Goal: Task Accomplishment & Management: Use online tool/utility

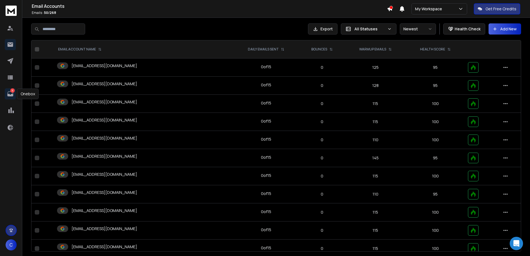
click at [5, 96] on link "6" at bounding box center [10, 93] width 11 height 11
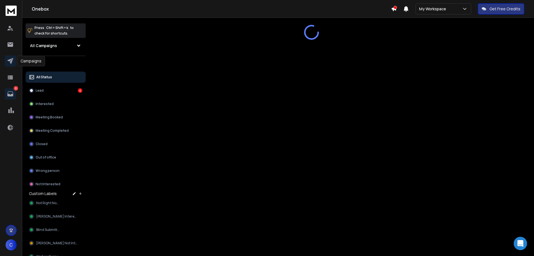
click at [9, 57] on link at bounding box center [10, 60] width 11 height 11
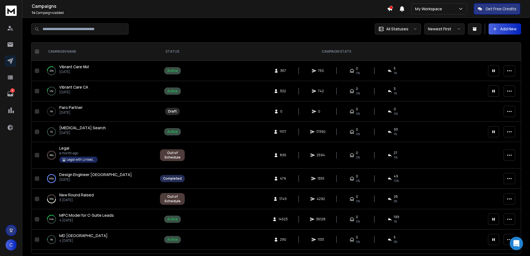
click at [211, 111] on div "0 0 0 0% 0 0%" at bounding box center [336, 111] width 290 height 9
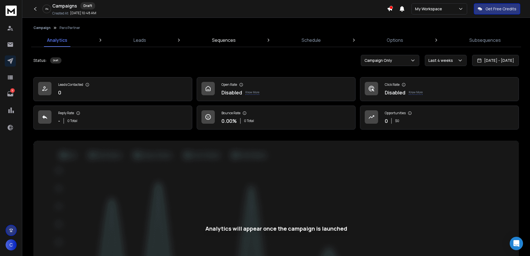
click at [222, 36] on link "Sequences" at bounding box center [224, 39] width 30 height 13
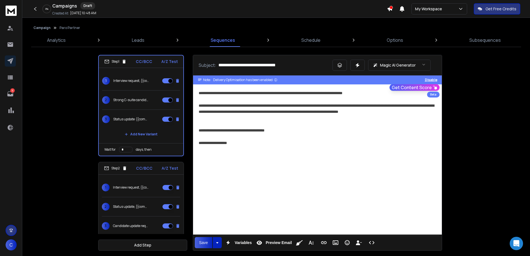
click at [134, 95] on div "2 Strong C-suite candidate interested in {{companyName}}" at bounding box center [141, 99] width 78 height 19
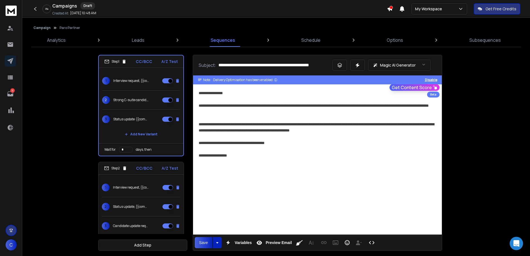
click at [134, 119] on p "Status update: {{companyName}}" at bounding box center [131, 119] width 36 height 4
click at [132, 196] on div "1 Interview request, {{companyName}}" at bounding box center [141, 187] width 78 height 19
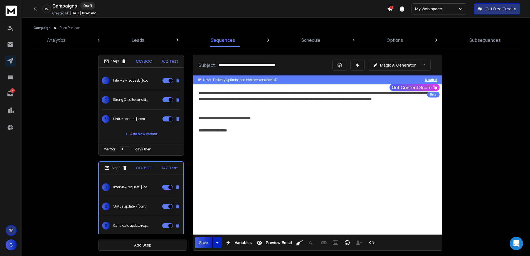
click at [123, 119] on p "Status update: {{companyName}}" at bounding box center [131, 119] width 36 height 4
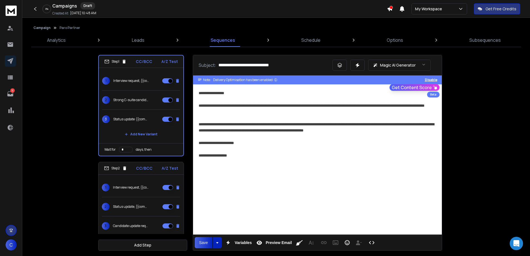
click at [137, 81] on p "Interview request, {{companyName}}" at bounding box center [131, 80] width 36 height 4
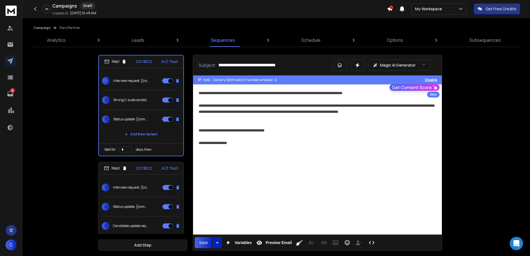
click at [125, 118] on p "Status update: {{companyName}}" at bounding box center [131, 119] width 36 height 4
type input "**********"
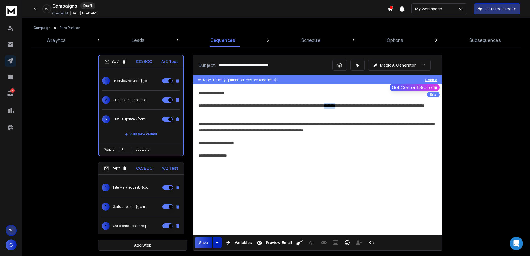
drag, startPoint x: 368, startPoint y: 107, endPoint x: 353, endPoint y: 108, distance: 14.8
click at [353, 108] on div "**********" at bounding box center [318, 108] width 238 height 13
click at [352, 107] on div "**********" at bounding box center [318, 108] width 238 height 13
click at [418, 106] on div "**********" at bounding box center [318, 108] width 238 height 13
click at [428, 107] on div "**********" at bounding box center [318, 108] width 238 height 13
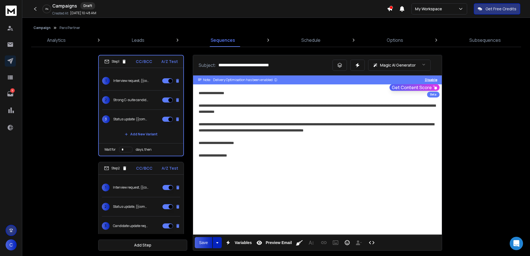
click at [275, 112] on div "**********" at bounding box center [318, 108] width 238 height 13
click at [283, 130] on div "**********" at bounding box center [318, 127] width 238 height 13
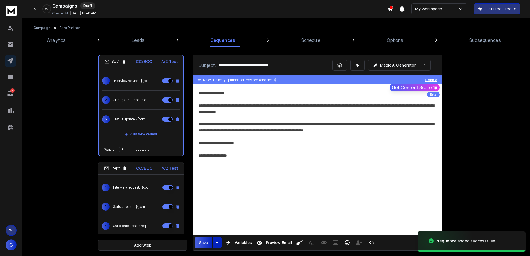
click at [121, 100] on p "Strong C-suite candidate interested in {{companyName}}" at bounding box center [131, 100] width 36 height 4
click at [124, 112] on div "3 Status update: {{companyName}}" at bounding box center [141, 119] width 78 height 19
click at [122, 186] on p "Interview request, {{companyName}}" at bounding box center [131, 187] width 36 height 4
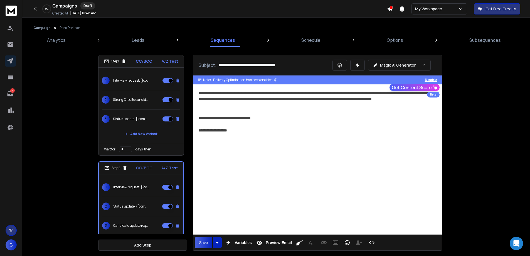
scroll to position [28, 0]
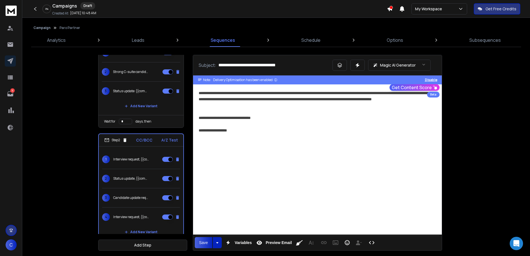
click at [133, 175] on div "2 Status update, {{companyName}}" at bounding box center [125, 178] width 47 height 8
type input "**********"
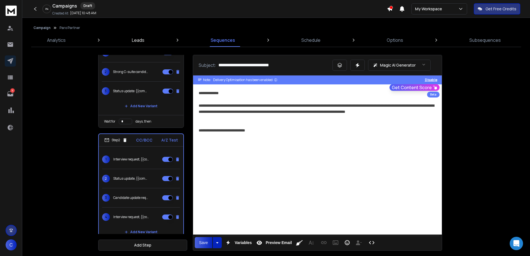
click at [147, 36] on link "Leads" at bounding box center [138, 39] width 19 height 13
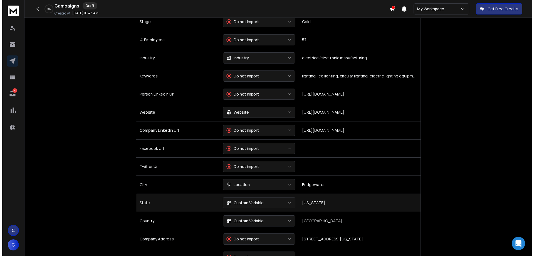
scroll to position [417, 0]
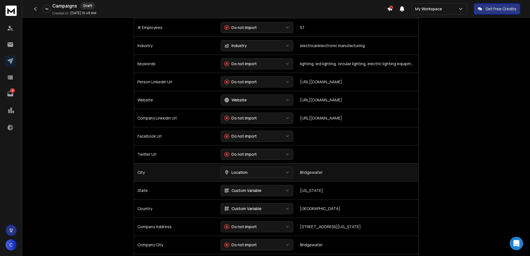
click at [256, 175] on button "Location" at bounding box center [257, 172] width 73 height 11
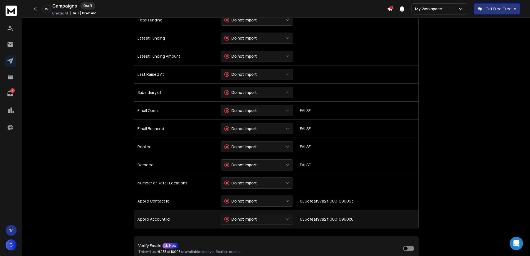
scroll to position [807, 0]
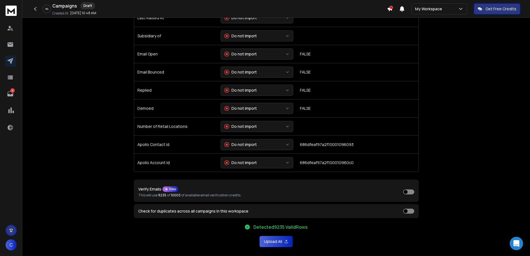
click at [283, 240] on button "Upload All" at bounding box center [276, 241] width 33 height 11
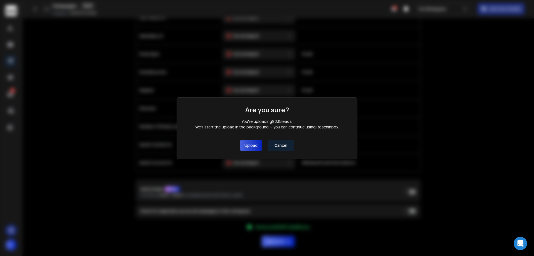
click at [250, 142] on button "Upload" at bounding box center [251, 145] width 22 height 11
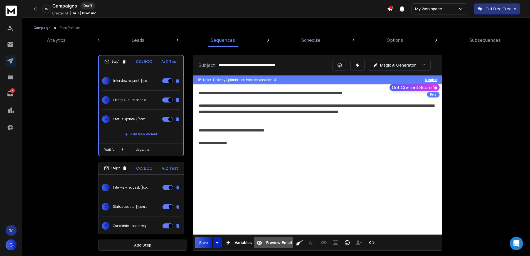
click at [276, 238] on div "Preview Email" at bounding box center [273, 242] width 39 height 9
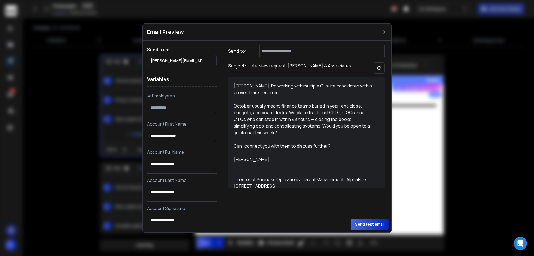
click at [381, 33] on div "Email Preview" at bounding box center [267, 32] width 249 height 17
click at [383, 33] on icon at bounding box center [385, 32] width 4 height 4
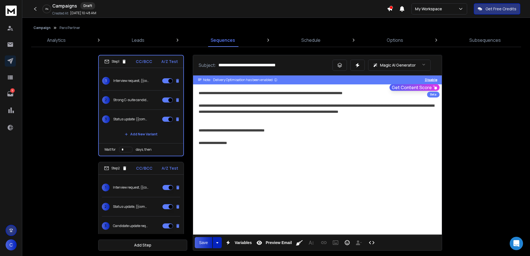
click at [134, 188] on p "Interview request, {{companyName}}" at bounding box center [131, 187] width 36 height 4
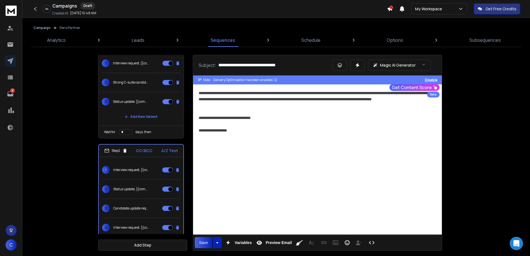
scroll to position [111, 0]
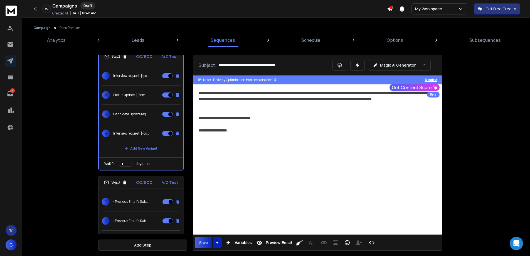
click at [132, 203] on p "<Previous Email's Subject>" at bounding box center [131, 201] width 36 height 4
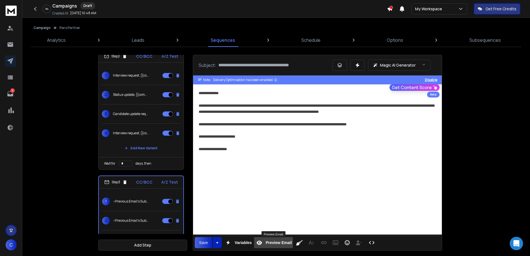
click at [268, 242] on span "Preview Email" at bounding box center [279, 242] width 28 height 5
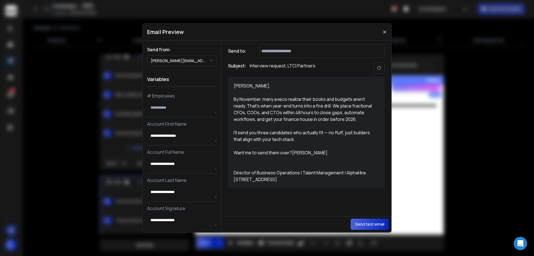
click at [385, 30] on icon at bounding box center [385, 32] width 4 height 4
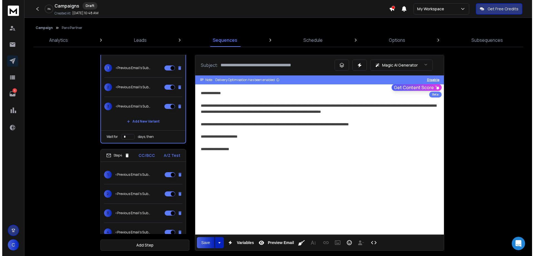
scroll to position [267, 0]
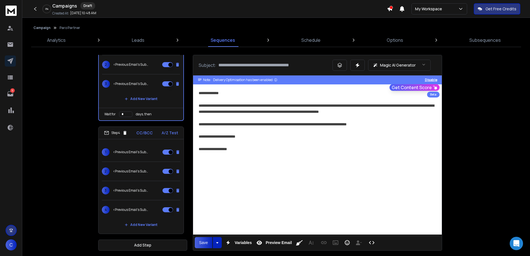
click at [133, 153] on p "<Previous Email's Subject>" at bounding box center [131, 152] width 36 height 4
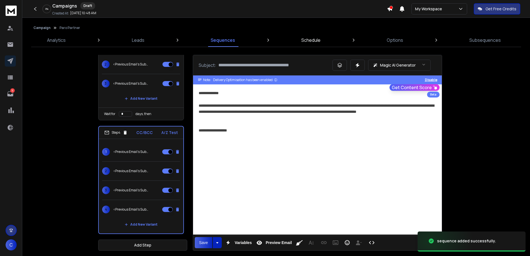
click at [315, 38] on p "Schedule" at bounding box center [310, 40] width 19 height 7
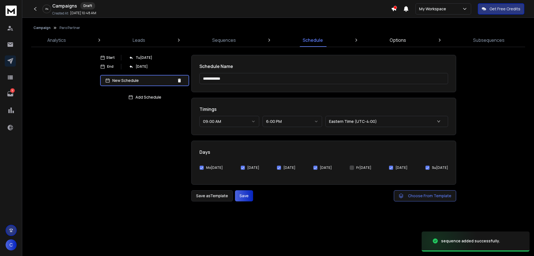
click at [402, 42] on p "Options" at bounding box center [398, 40] width 16 height 7
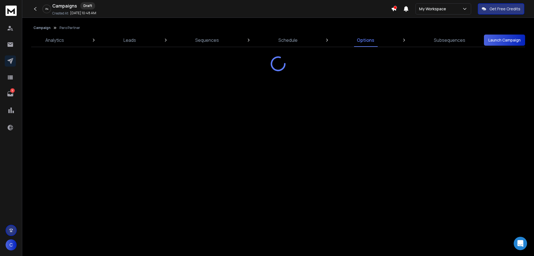
select select "*"
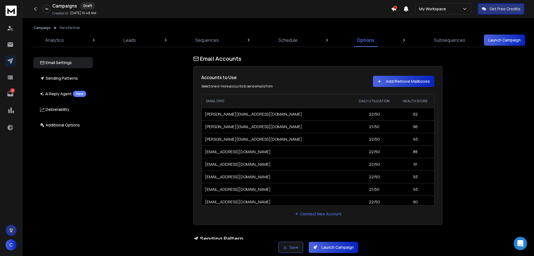
click at [328, 245] on button "Launch Campaign" at bounding box center [334, 247] width 50 height 11
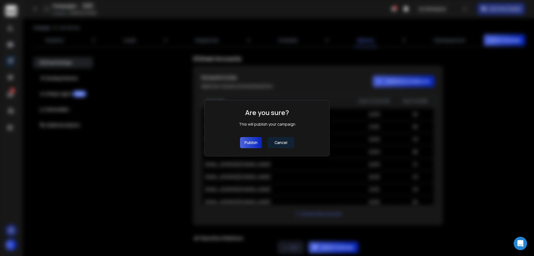
click at [246, 144] on button "Publish" at bounding box center [251, 142] width 22 height 11
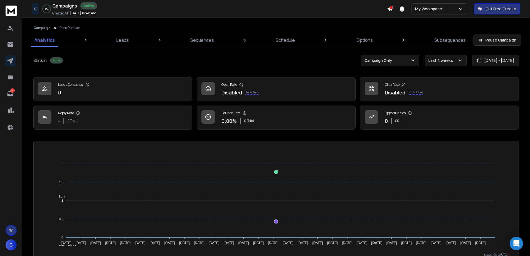
click at [35, 11] on button at bounding box center [35, 8] width 7 height 11
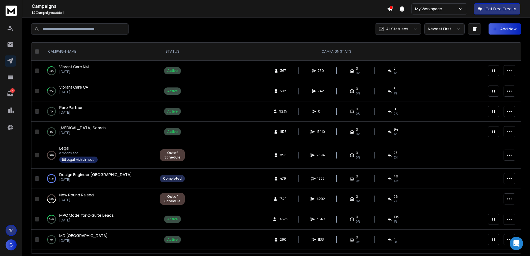
click at [97, 132] on div "1 % [MEDICAL_DATA] Search [DATE]" at bounding box center [99, 131] width 104 height 13
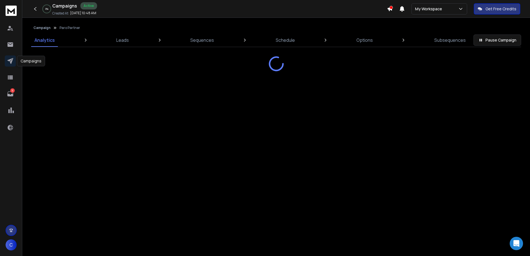
click at [8, 59] on icon at bounding box center [10, 61] width 7 height 7
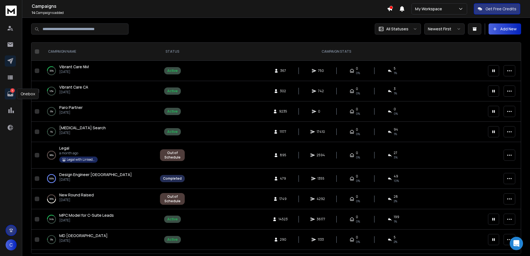
click at [8, 90] on link "5" at bounding box center [10, 93] width 11 height 11
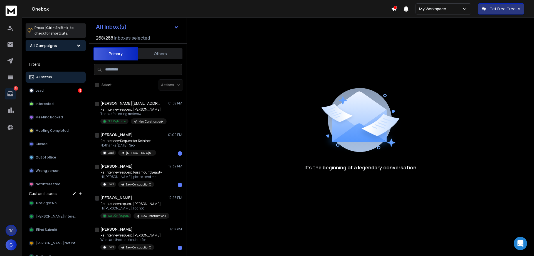
click at [66, 44] on button "All Campaigns" at bounding box center [56, 45] width 60 height 11
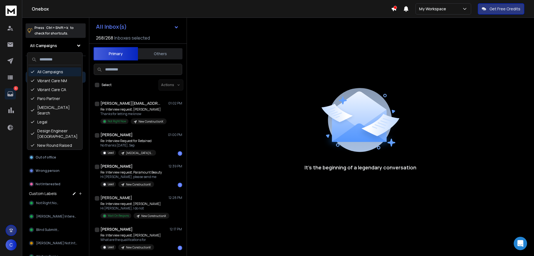
click at [48, 70] on div "All Campaigns" at bounding box center [54, 71] width 53 height 9
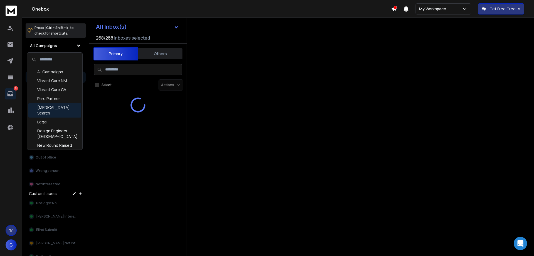
click at [48, 105] on div "[MEDICAL_DATA] Search" at bounding box center [54, 110] width 53 height 14
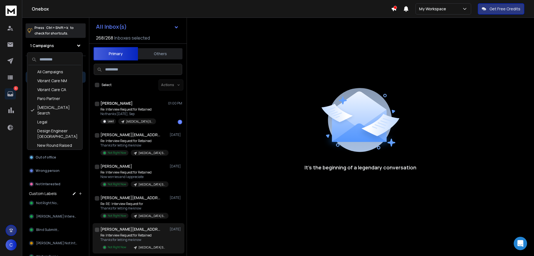
click at [141, 238] on p "Thanks for letting me know" at bounding box center [133, 239] width 67 height 4
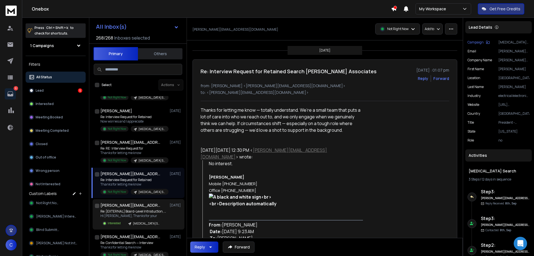
scroll to position [56, 0]
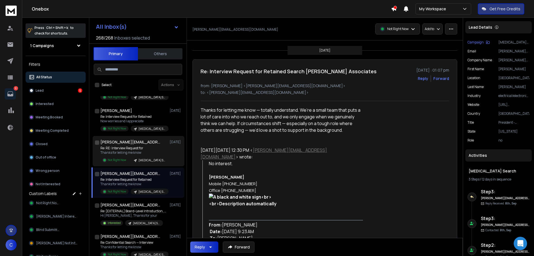
click at [141, 144] on h1 "[PERSON_NAME][EMAIL_ADDRESS][PERSON_NAME][DOMAIN_NAME]" at bounding box center [130, 142] width 61 height 6
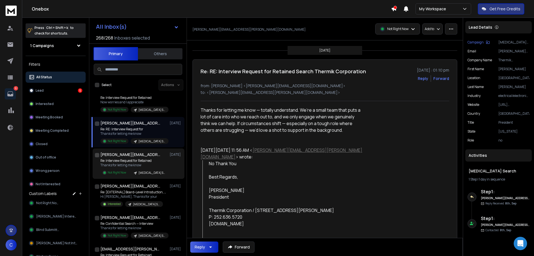
scroll to position [83, 0]
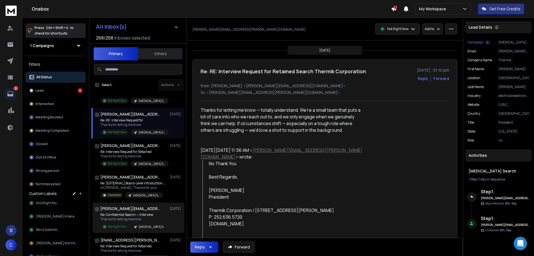
click at [132, 211] on h1 "[PERSON_NAME][EMAIL_ADDRESS][DOMAIN_NAME]" at bounding box center [130, 209] width 61 height 6
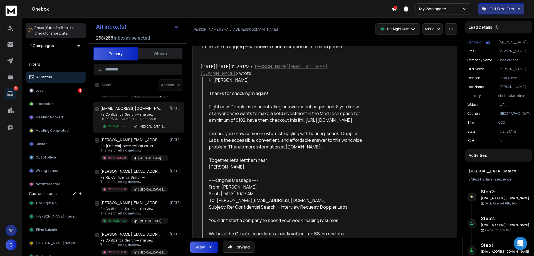
scroll to position [278, 0]
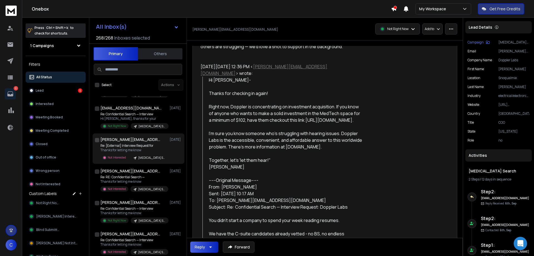
click at [135, 145] on p "Re: [External] Interview Request for" at bounding box center [133, 145] width 67 height 4
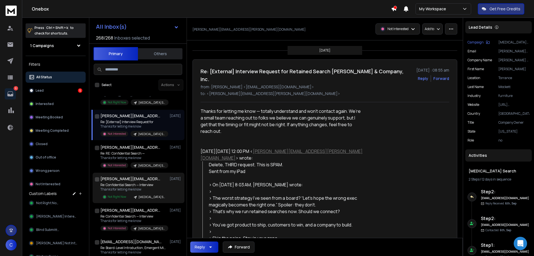
scroll to position [334, 0]
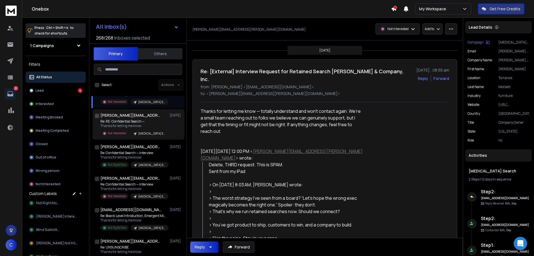
click at [139, 119] on p "Re: RE: Confidential Search —" at bounding box center [133, 121] width 67 height 4
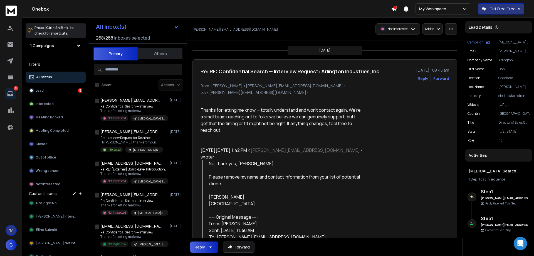
scroll to position [723, 0]
